Goal: Task Accomplishment & Management: Use online tool/utility

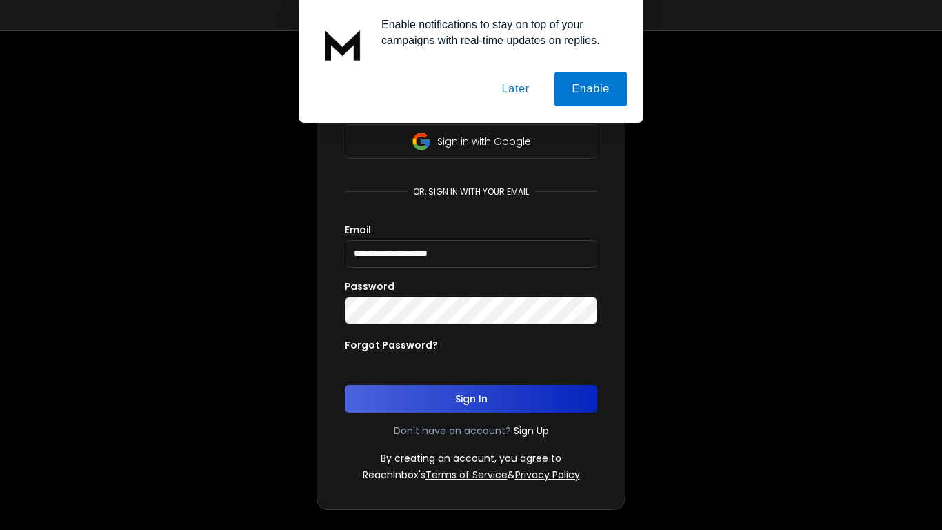
type input "**********"
click at [471, 398] on button "Sign In" at bounding box center [471, 399] width 252 height 28
